Goal: Task Accomplishment & Management: Manage account settings

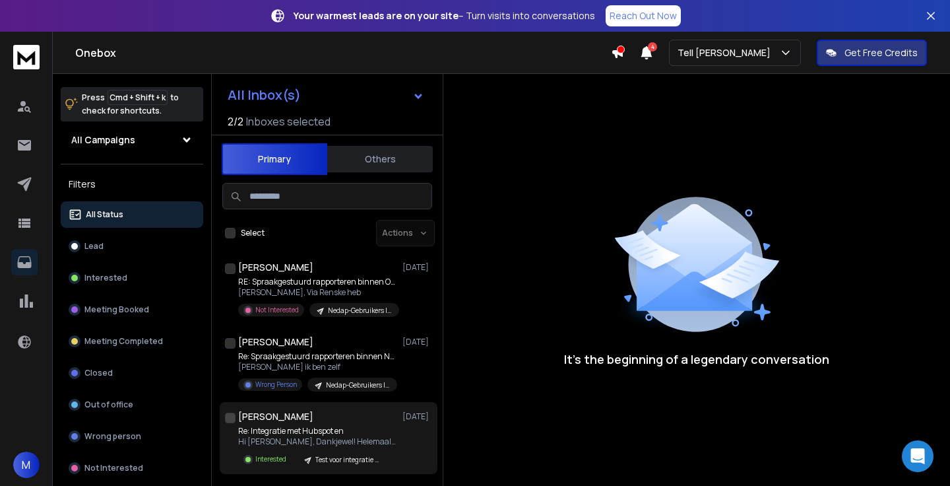
scroll to position [373, 0]
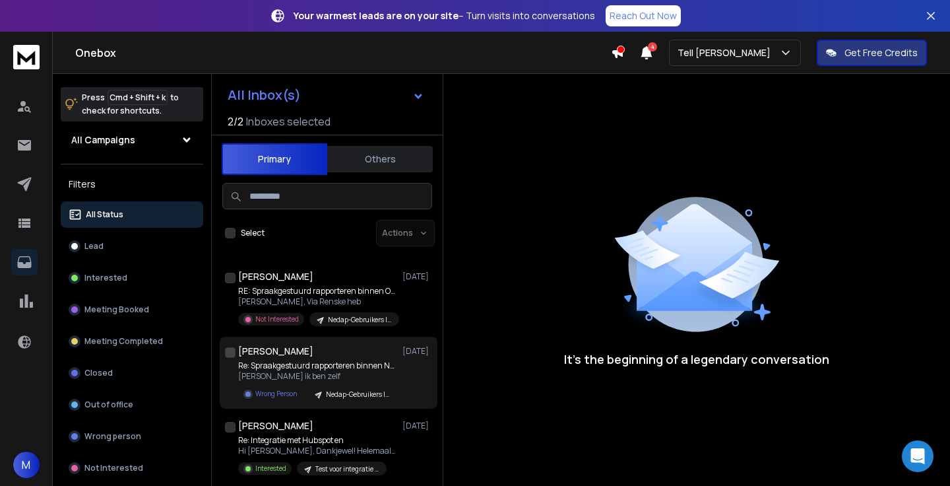
click at [305, 367] on p "Re: Spraakgestuurd rapporteren binnen Nedap" at bounding box center [317, 365] width 158 height 11
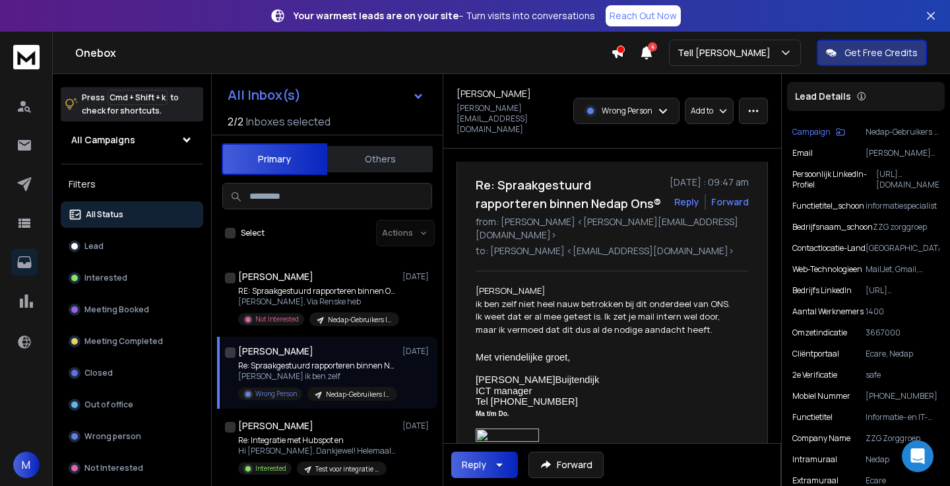
scroll to position [38, 0]
click at [931, 19] on icon at bounding box center [931, 16] width 12 height 12
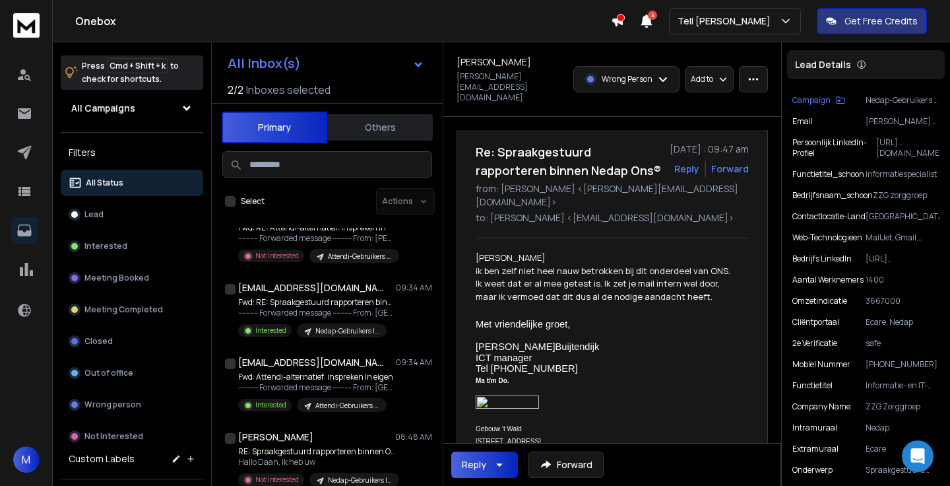
scroll to position [0, 0]
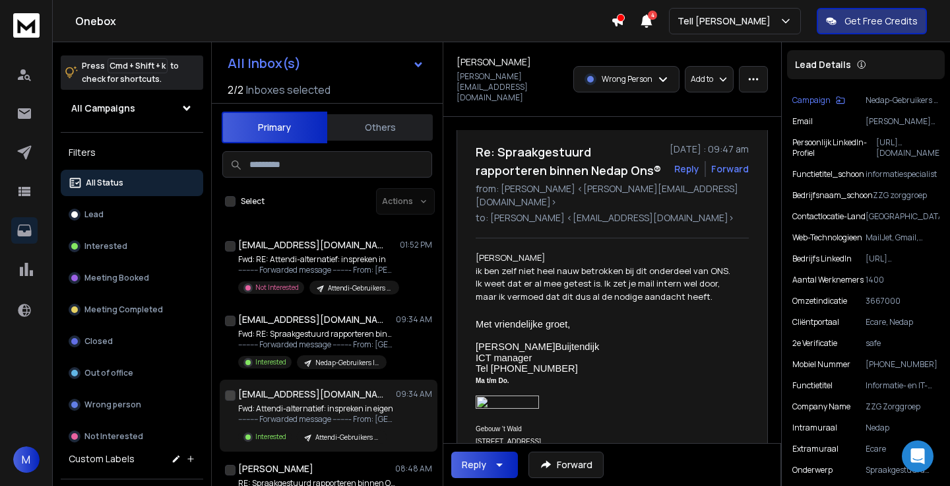
click at [311, 393] on h1 "[EMAIL_ADDRESS][DOMAIN_NAME] +1" at bounding box center [310, 393] width 145 height 13
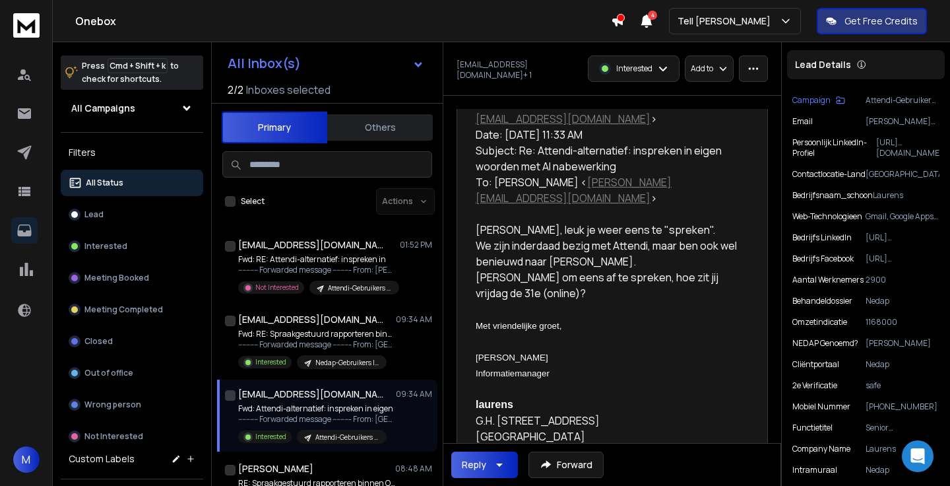
scroll to position [413, 0]
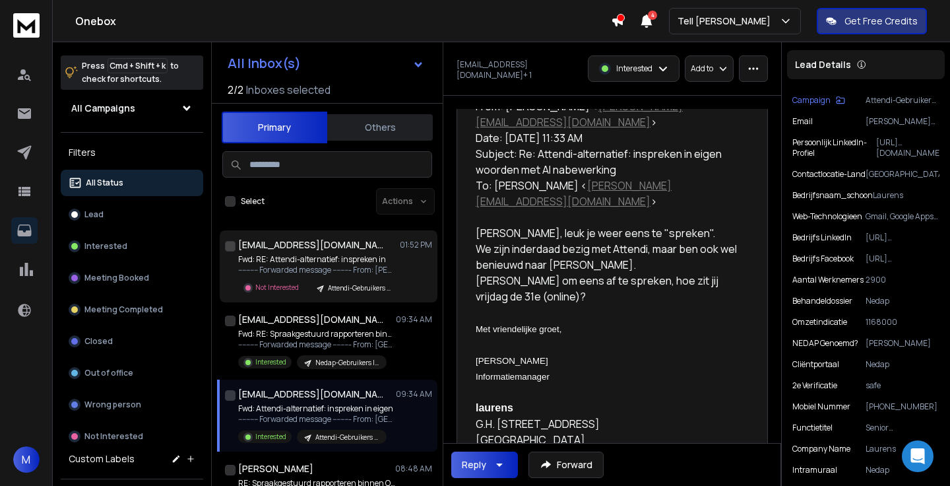
click at [361, 254] on p "Fwd: RE: Attendi-alternatief: inspreken in" at bounding box center [317, 259] width 158 height 11
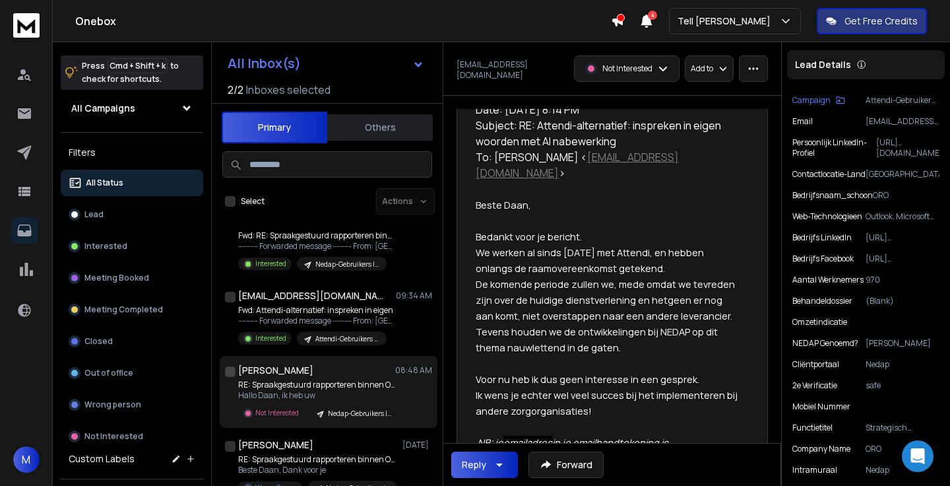
scroll to position [96, 0]
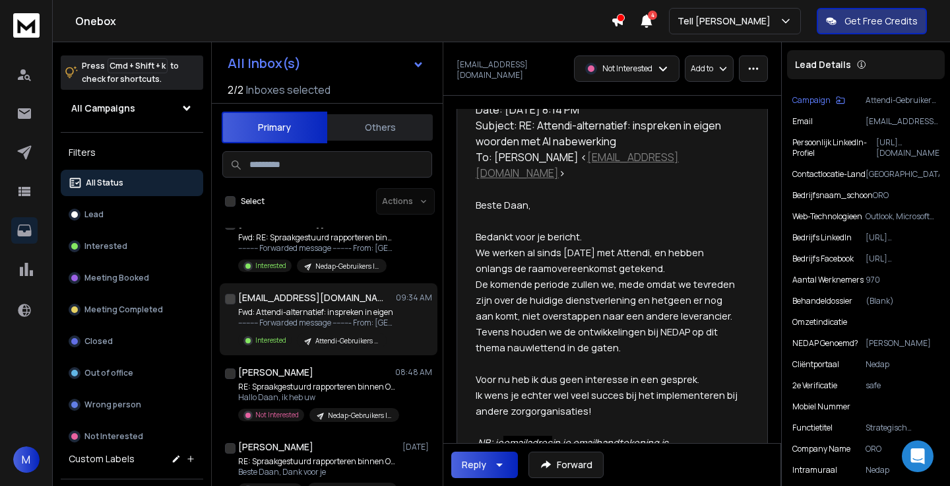
click at [311, 323] on p "---------- Forwarded message --------- From: [GEOGRAPHIC_DATA]" at bounding box center [317, 322] width 158 height 11
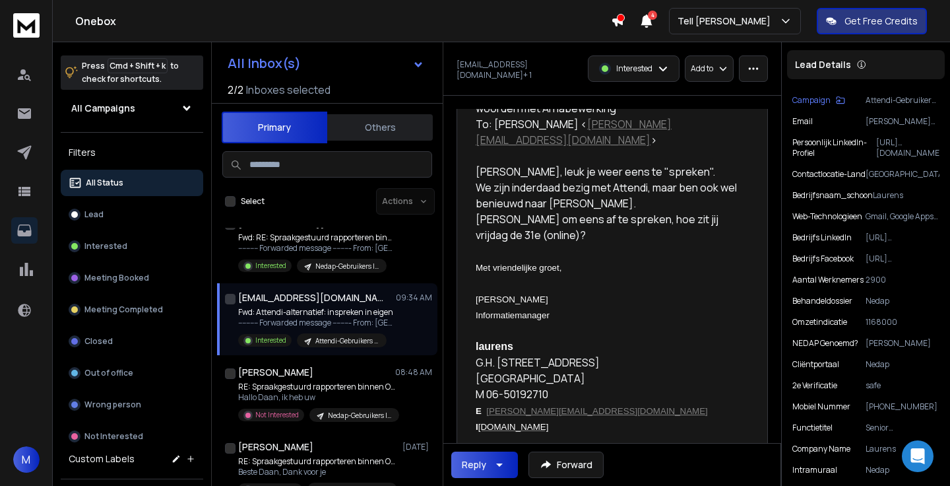
scroll to position [0, 0]
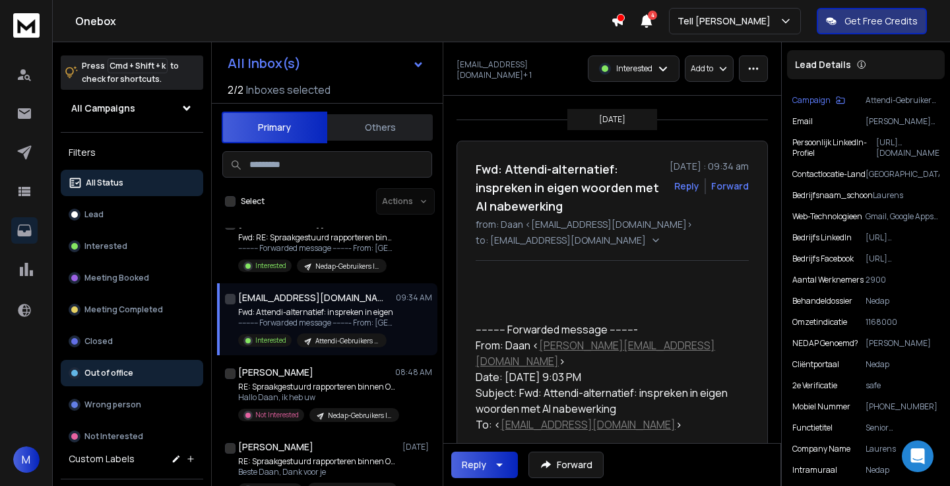
click at [131, 380] on button "Out of office" at bounding box center [132, 373] width 143 height 26
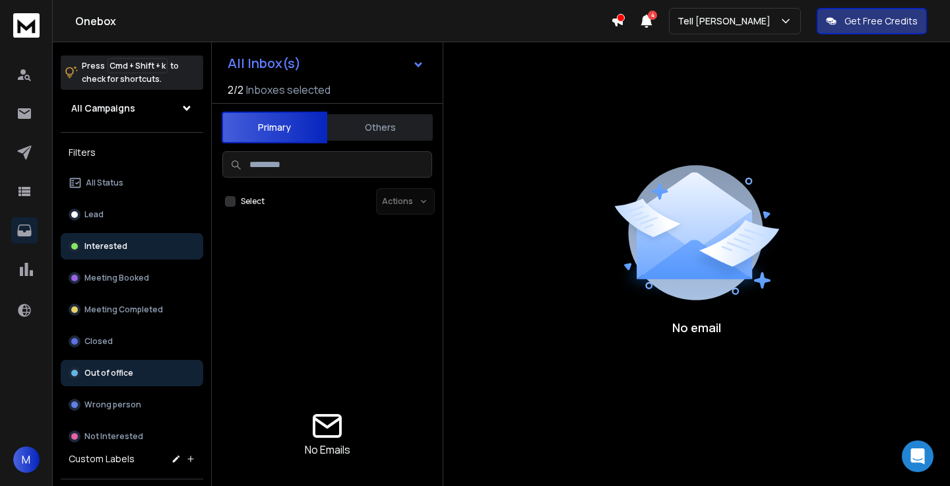
click at [107, 236] on button "Interested" at bounding box center [132, 246] width 143 height 26
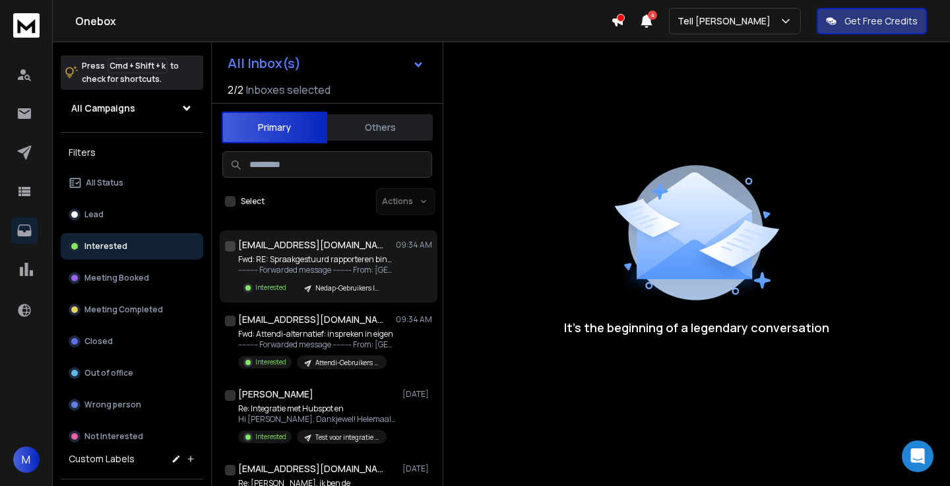
click at [281, 266] on p "---------- Forwarded message --------- From: [GEOGRAPHIC_DATA]" at bounding box center [317, 270] width 158 height 11
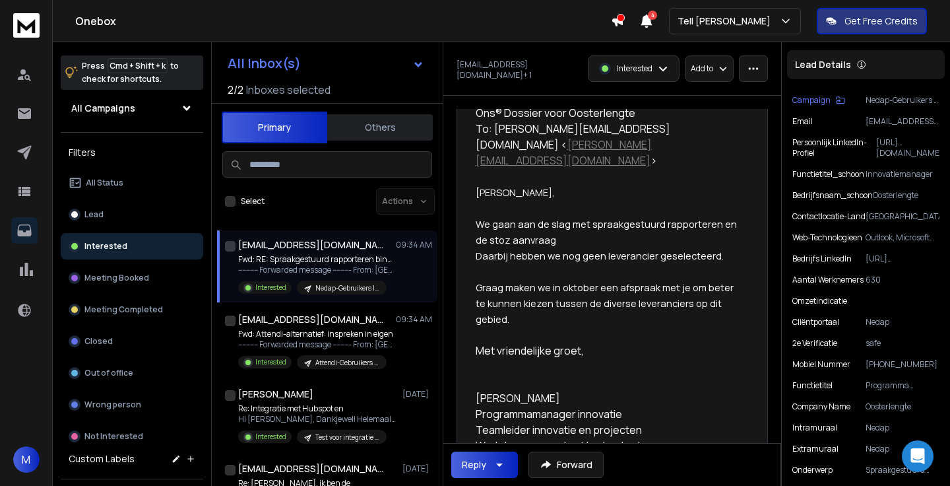
scroll to position [470, 0]
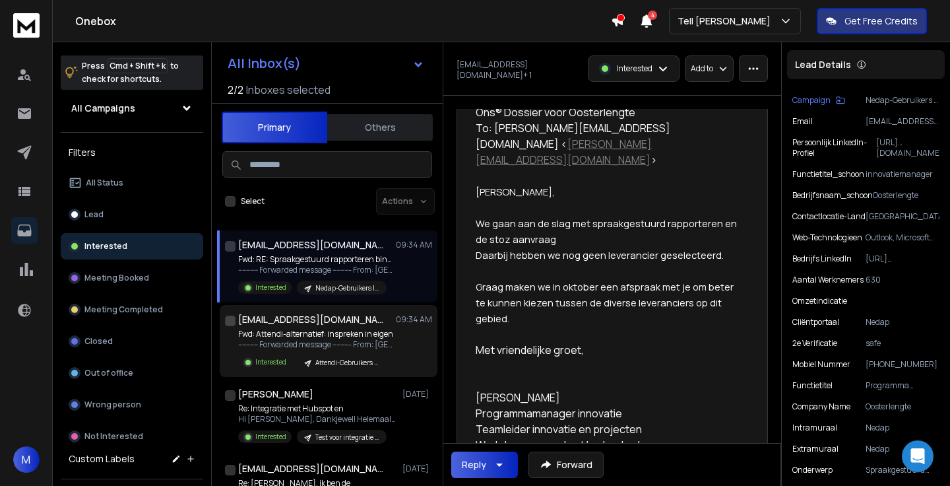
click at [270, 338] on p "Fwd: Attendi-alternatief: inspreken in eigen" at bounding box center [317, 334] width 158 height 11
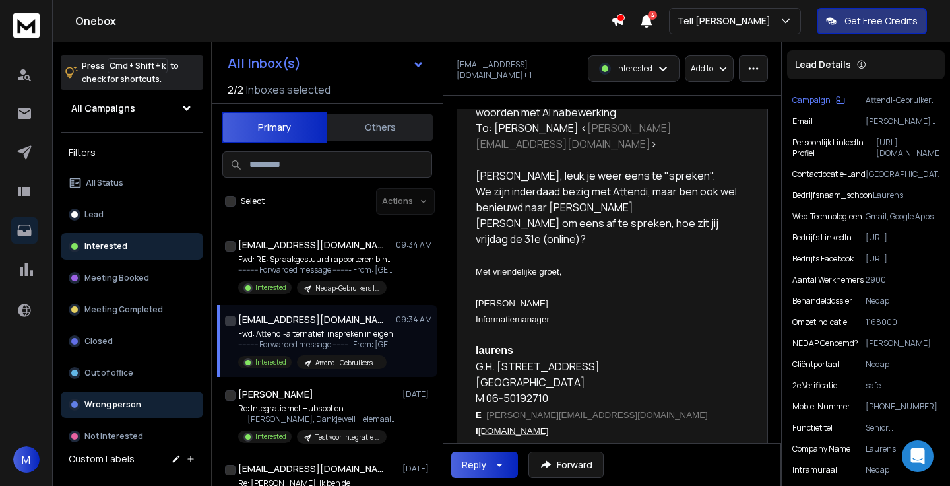
click at [105, 411] on button "Wrong person" at bounding box center [132, 404] width 143 height 26
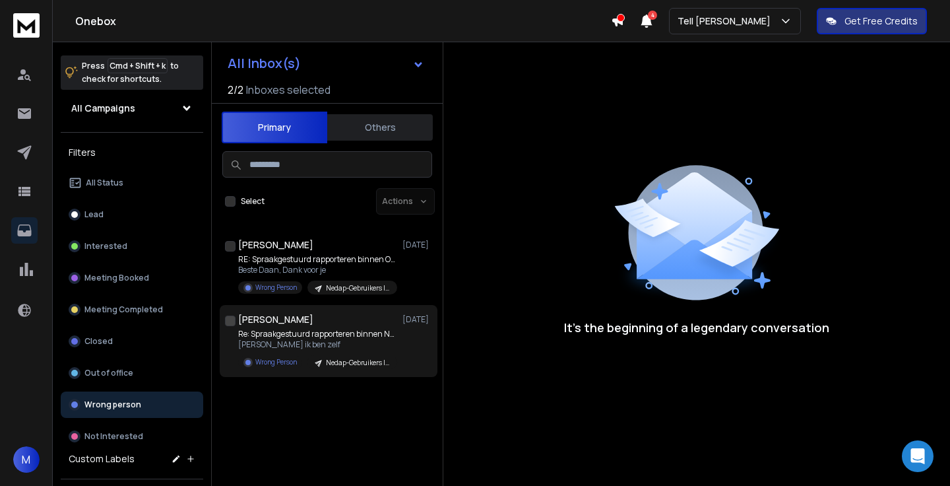
click at [283, 334] on p "Re: Spraakgestuurd rapporteren binnen Nedap" at bounding box center [317, 334] width 158 height 11
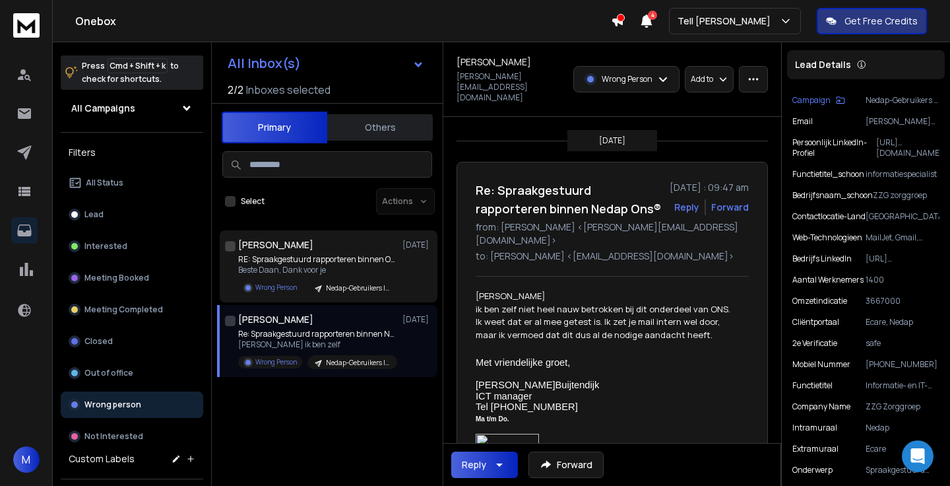
click at [336, 241] on div "[PERSON_NAME] [DATE]" at bounding box center [335, 244] width 194 height 13
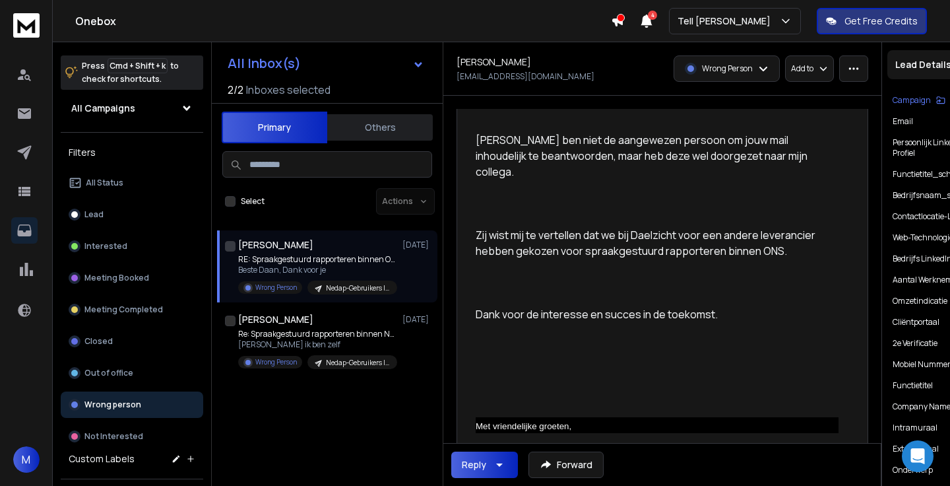
scroll to position [273, 0]
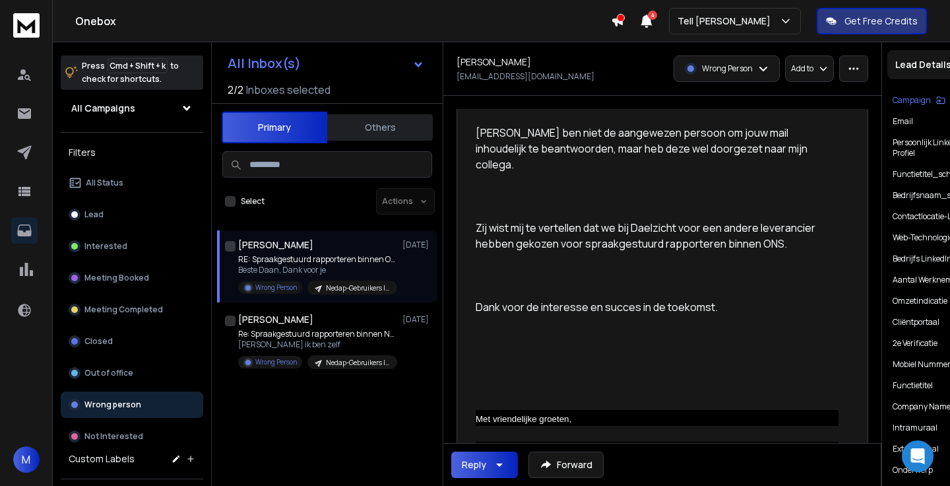
click at [143, 375] on button "Out of office" at bounding box center [132, 373] width 143 height 26
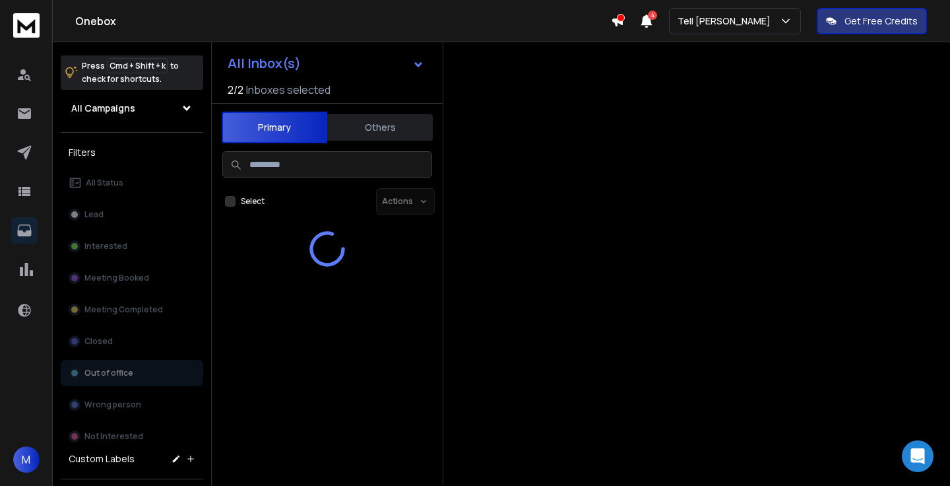
scroll to position [0, 0]
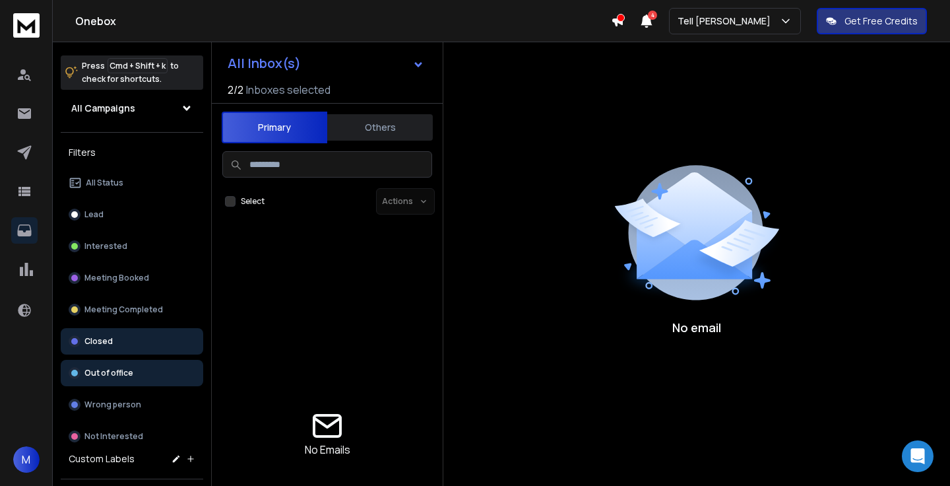
click at [144, 338] on button "Closed" at bounding box center [132, 341] width 143 height 26
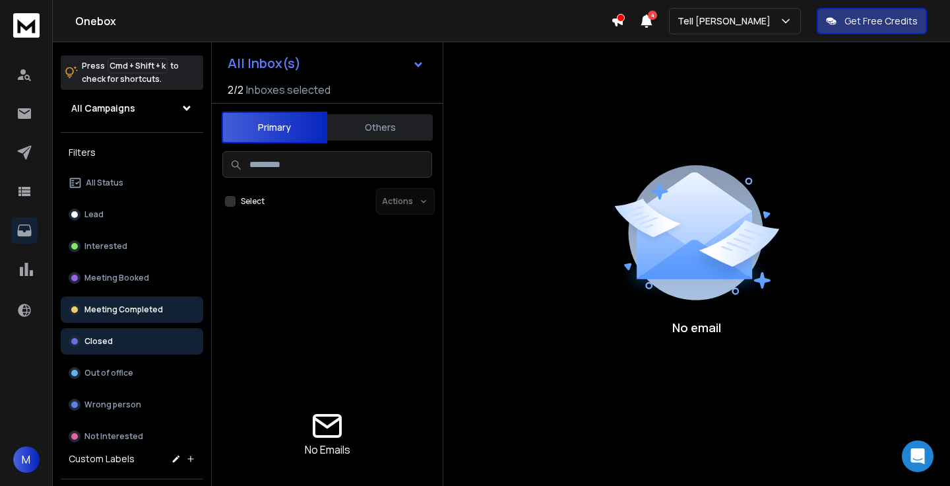
click at [141, 312] on p "Meeting Completed" at bounding box center [123, 309] width 79 height 11
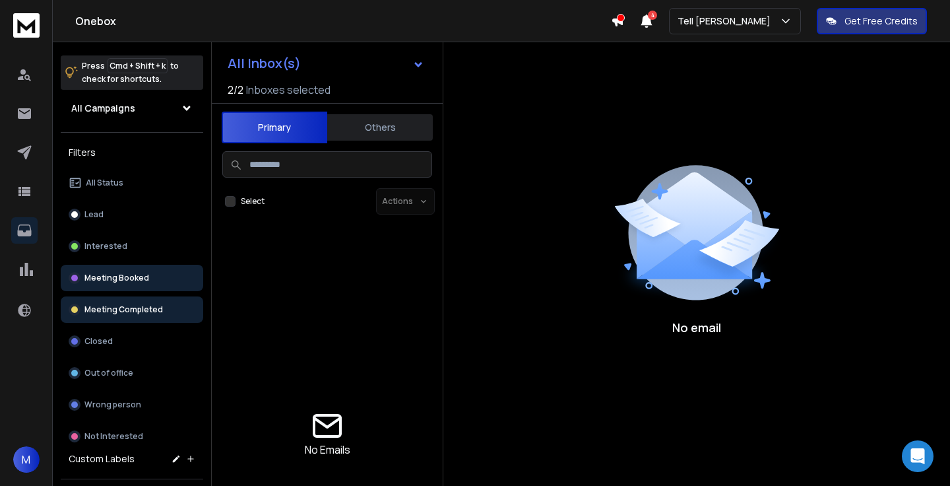
click at [141, 280] on p "Meeting Booked" at bounding box center [116, 277] width 65 height 11
click at [128, 232] on div "All Status Lead Interested Meeting Booked Meeting Completed Closed Out of offic…" at bounding box center [132, 310] width 143 height 280
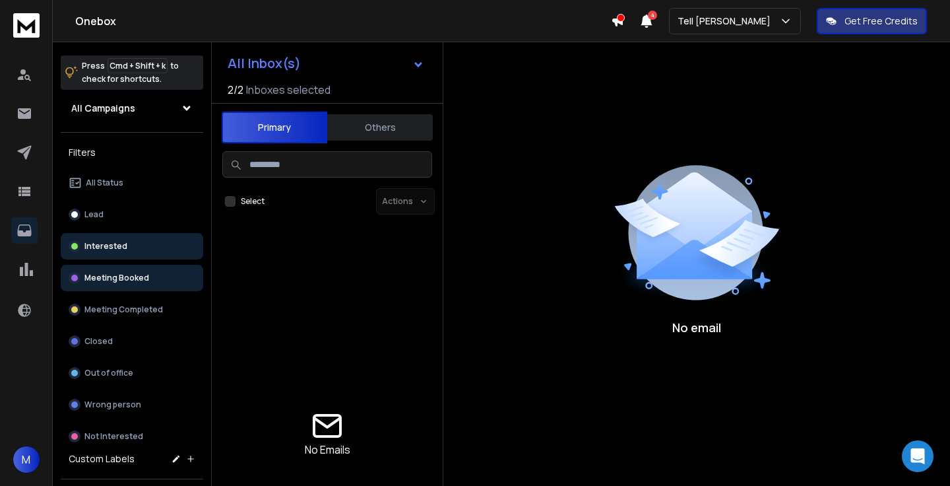
click at [127, 241] on button "Interested" at bounding box center [132, 246] width 143 height 26
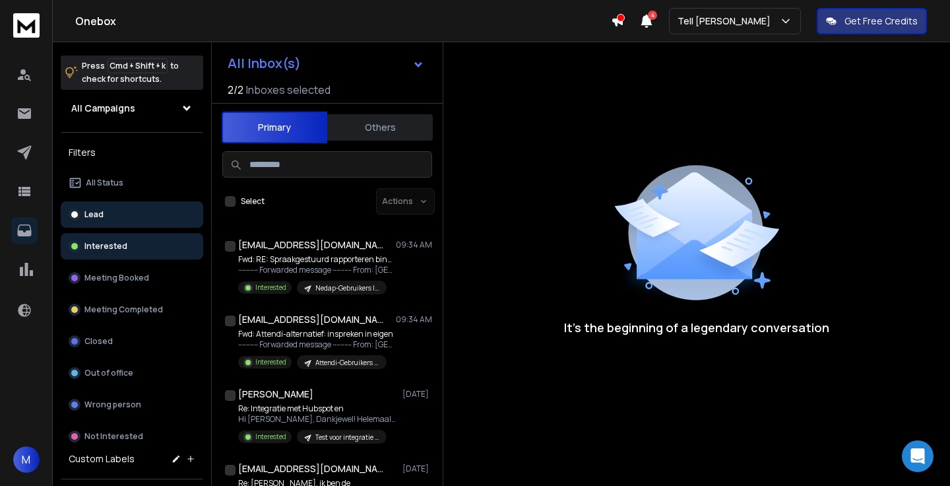
click at [128, 212] on button "Lead" at bounding box center [132, 214] width 143 height 26
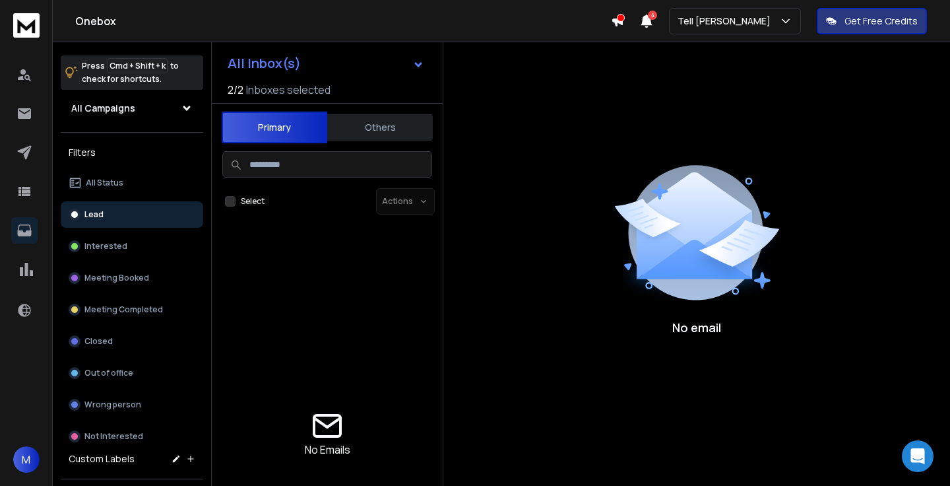
scroll to position [12, 0]
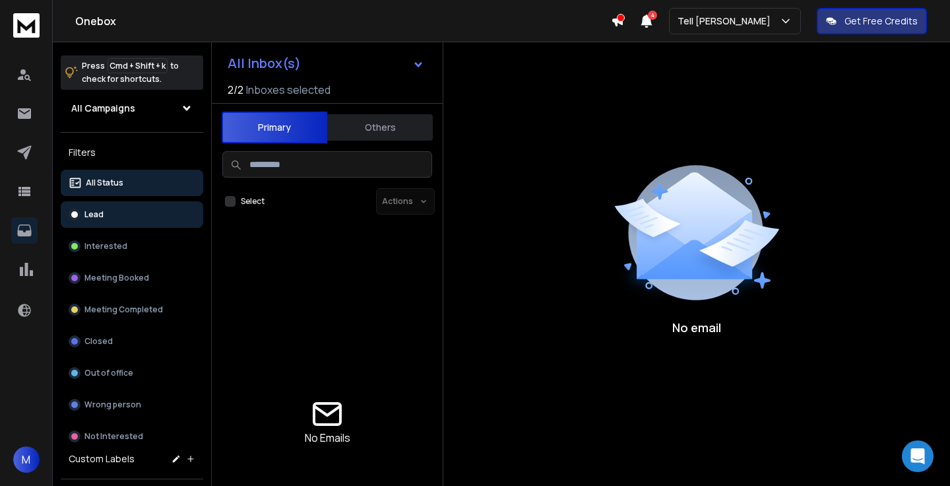
click at [116, 183] on p "All Status" at bounding box center [105, 182] width 38 height 11
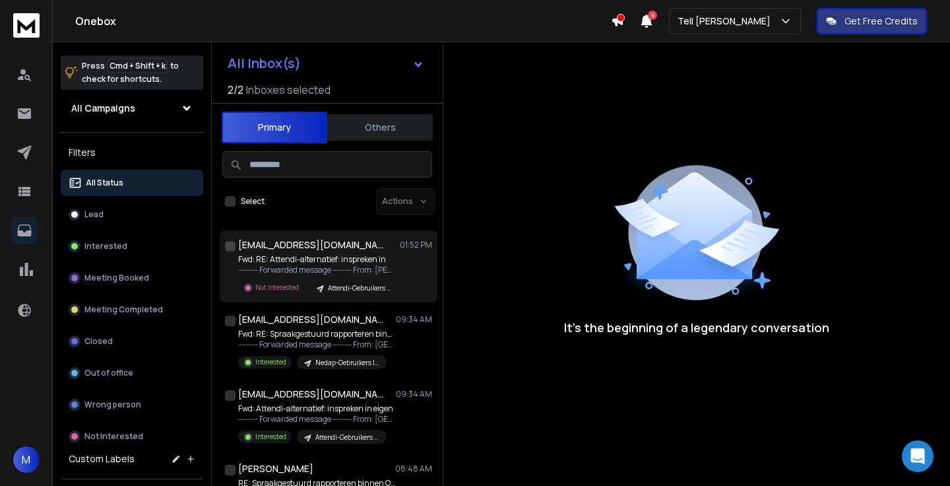
click at [282, 240] on h1 "[EMAIL_ADDRESS][DOMAIN_NAME]" at bounding box center [310, 244] width 145 height 13
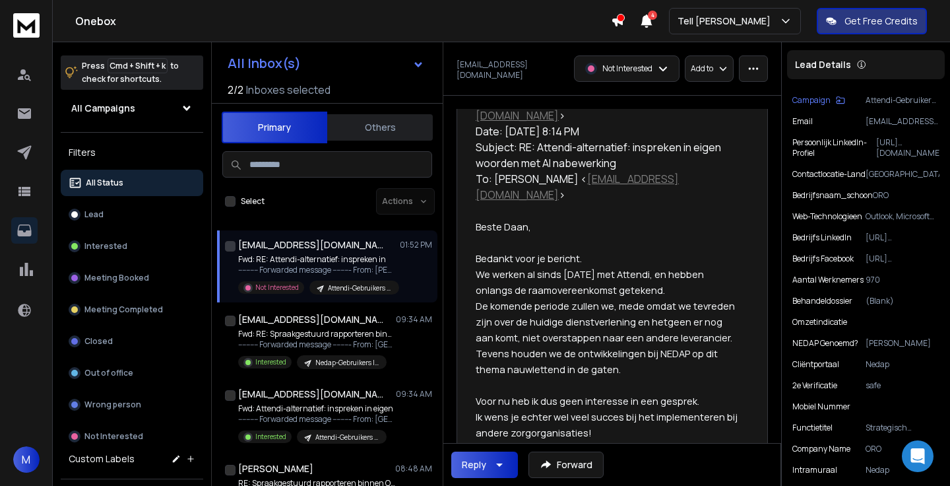
click at [579, 234] on div at bounding box center [607, 242] width 263 height 16
click at [598, 257] on span "Bedankt voor je bericht. We werken al sinds [DATE] met [PERSON_NAME], en hebben…" at bounding box center [591, 273] width 230 height 45
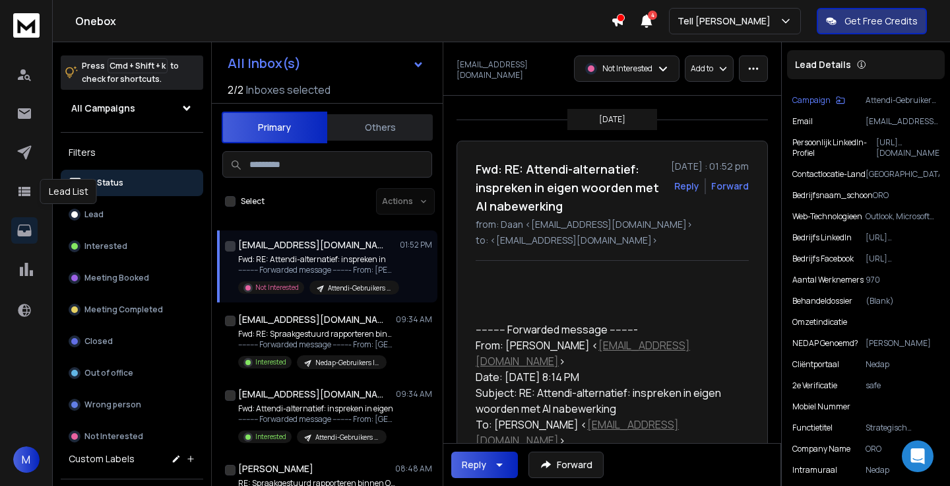
click at [26, 166] on div at bounding box center [26, 154] width 30 height 31
click at [26, 150] on icon at bounding box center [24, 152] width 14 height 14
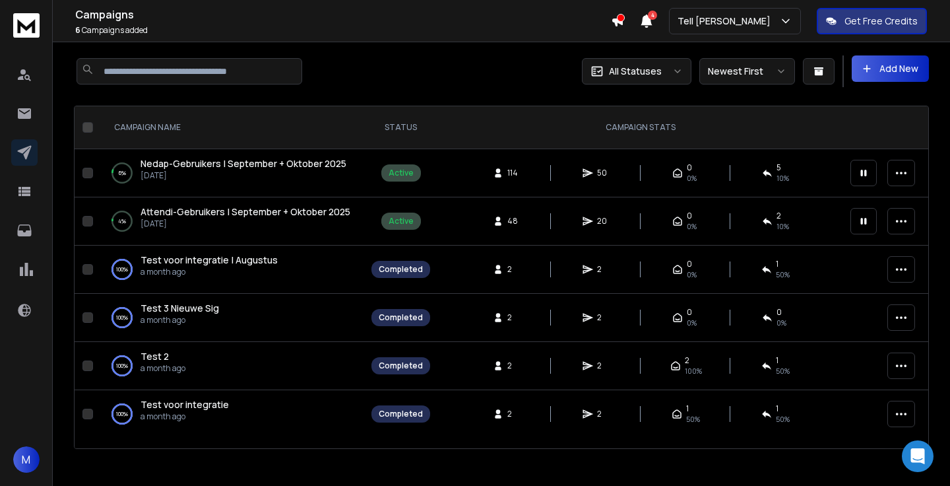
scroll to position [20, 0]
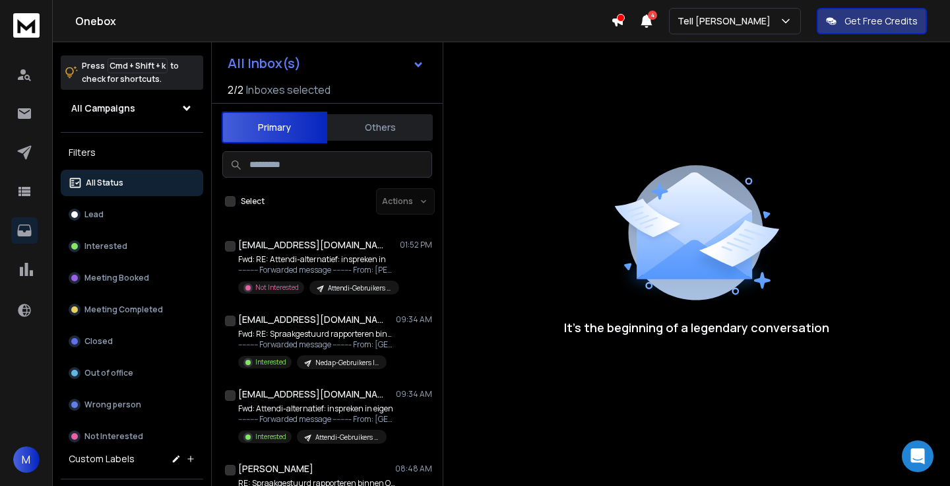
click at [7, 154] on div "M" at bounding box center [26, 243] width 53 height 486
click at [30, 154] on icon at bounding box center [24, 152] width 16 height 16
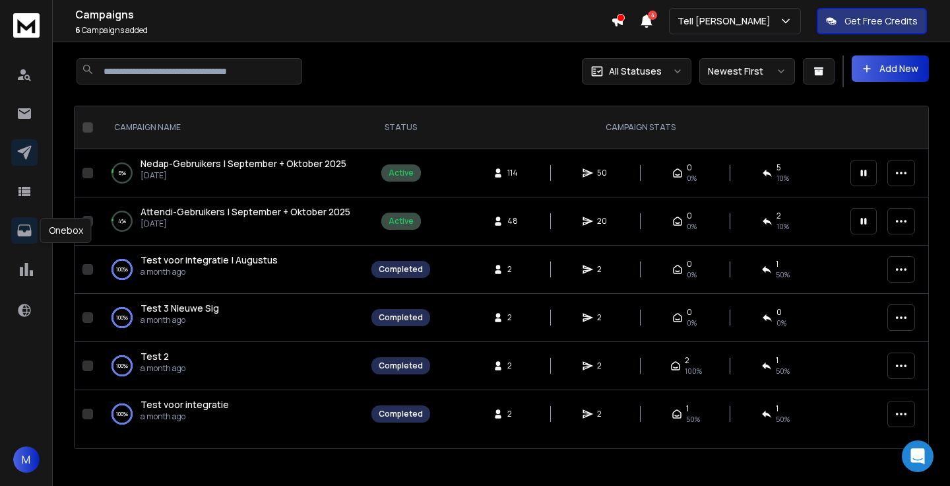
click at [26, 221] on link at bounding box center [24, 230] width 26 height 26
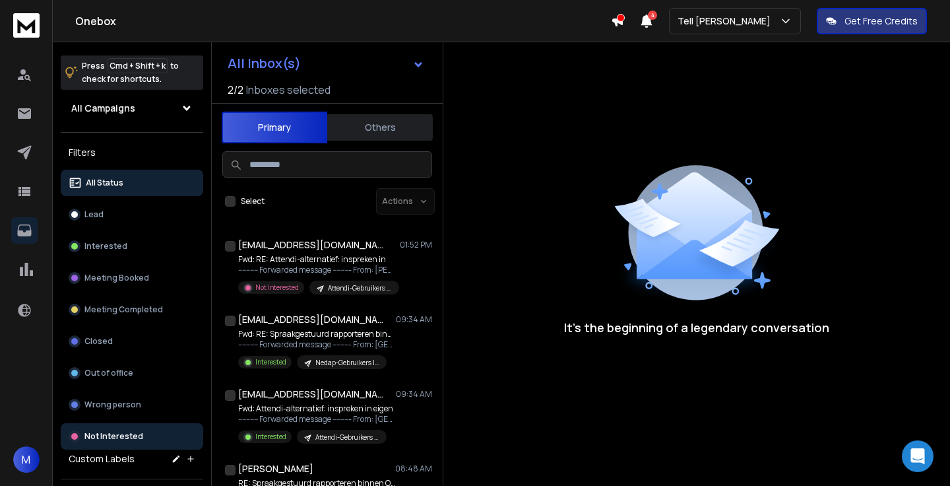
click at [104, 447] on button "Not Interested" at bounding box center [132, 436] width 143 height 26
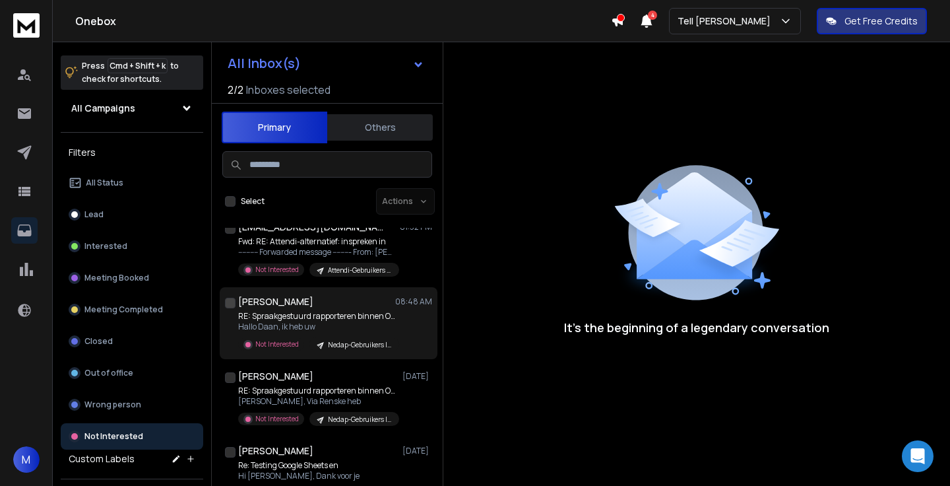
scroll to position [19, 0]
click at [303, 319] on p "RE: Spraakgestuurd rapporteren binnen Ons®" at bounding box center [317, 314] width 158 height 11
click at [307, 317] on p "RE: Spraakgestuurd rapporteren binnen Ons®" at bounding box center [317, 314] width 158 height 11
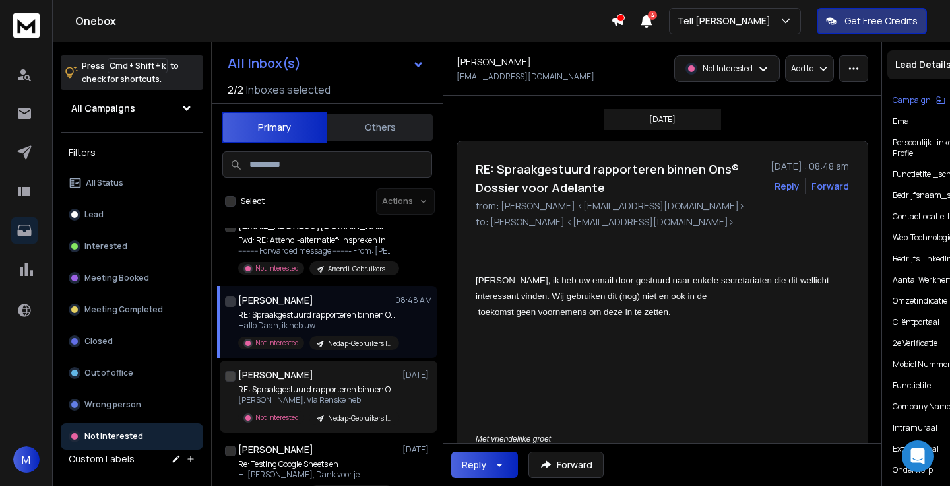
click at [307, 389] on p "RE: Spraakgestuurd rapporteren binnen Ons®" at bounding box center [317, 389] width 158 height 11
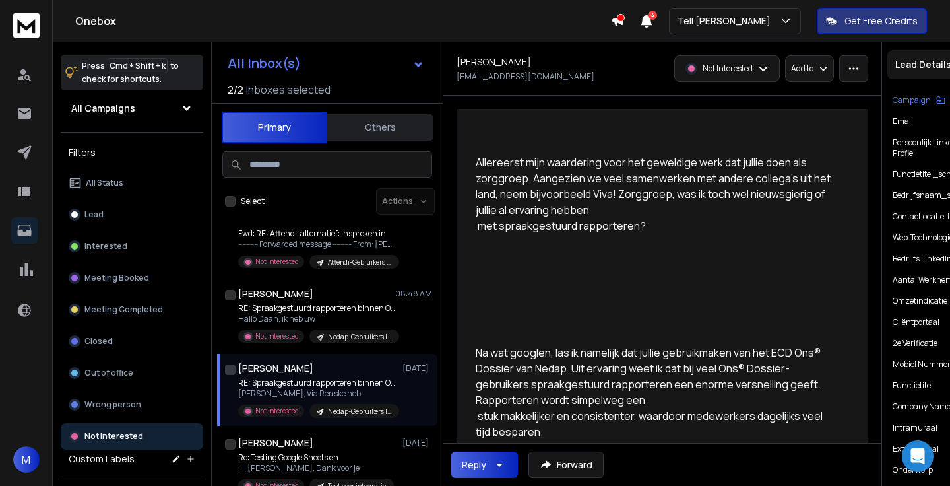
scroll to position [1083, 0]
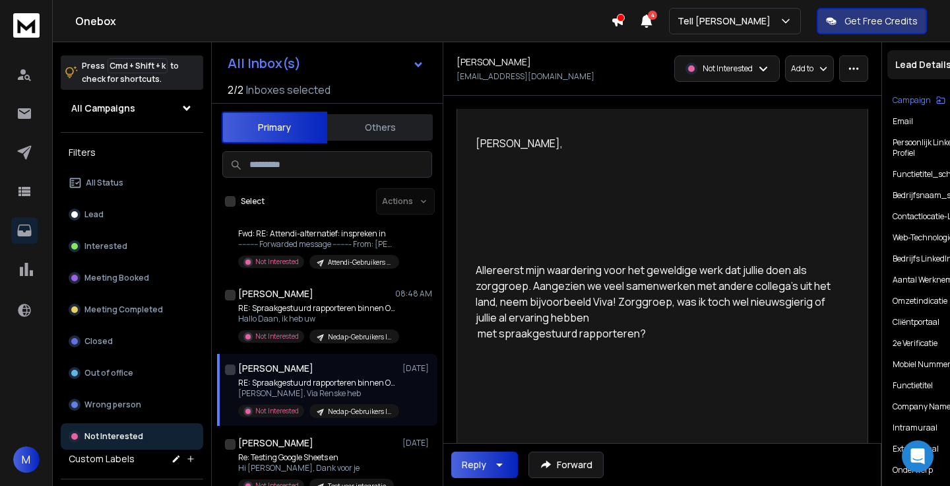
click at [755, 341] on p "Allereerst mijn waardering voor het geweldige werk dat jullie doen als zorggroe…" at bounding box center [657, 301] width 363 height 79
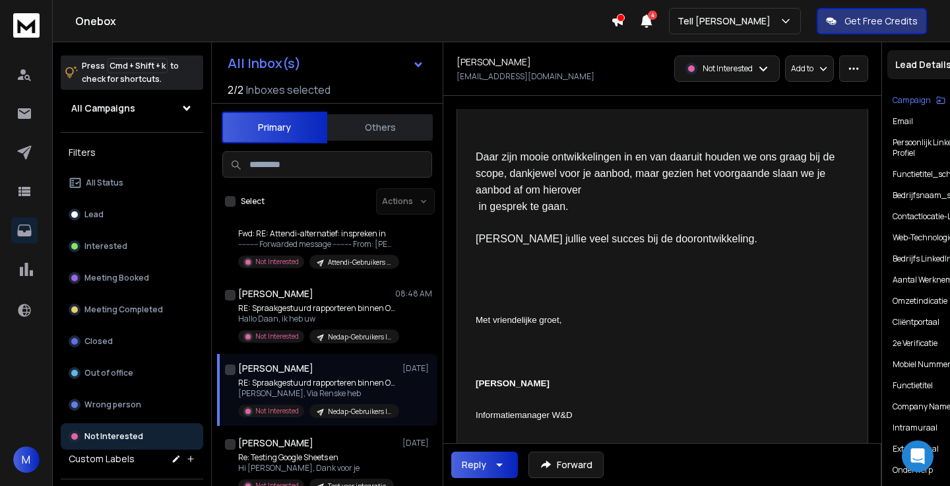
scroll to position [0, 0]
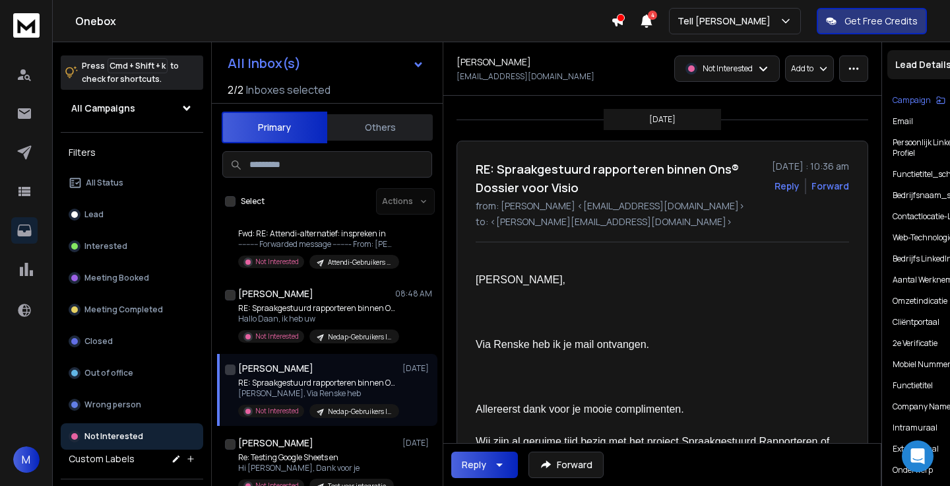
click at [121, 184] on p "All Status" at bounding box center [105, 182] width 38 height 11
